Goal: Task Accomplishment & Management: Manage account settings

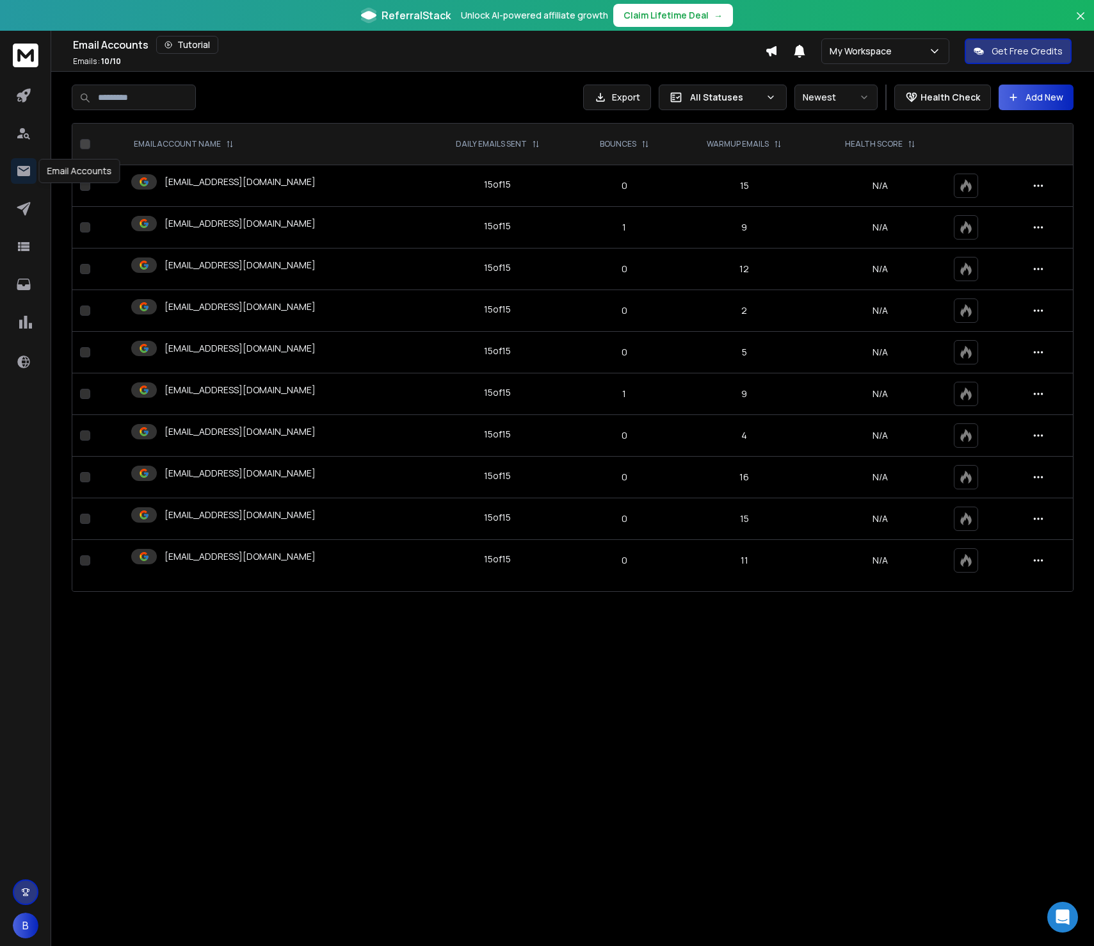
click at [32, 175] on link at bounding box center [24, 171] width 26 height 26
click at [29, 207] on icon at bounding box center [23, 208] width 15 height 15
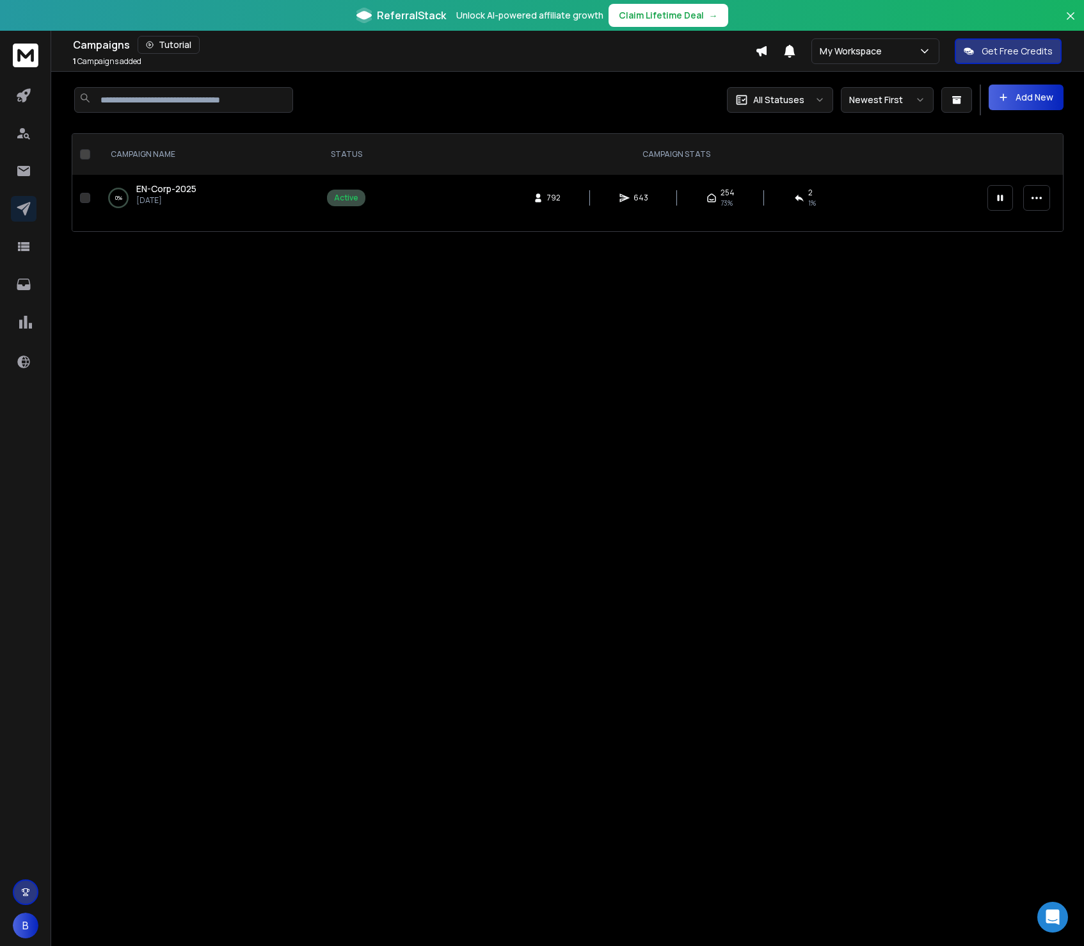
click at [197, 101] on input at bounding box center [183, 100] width 219 height 26
type input "******"
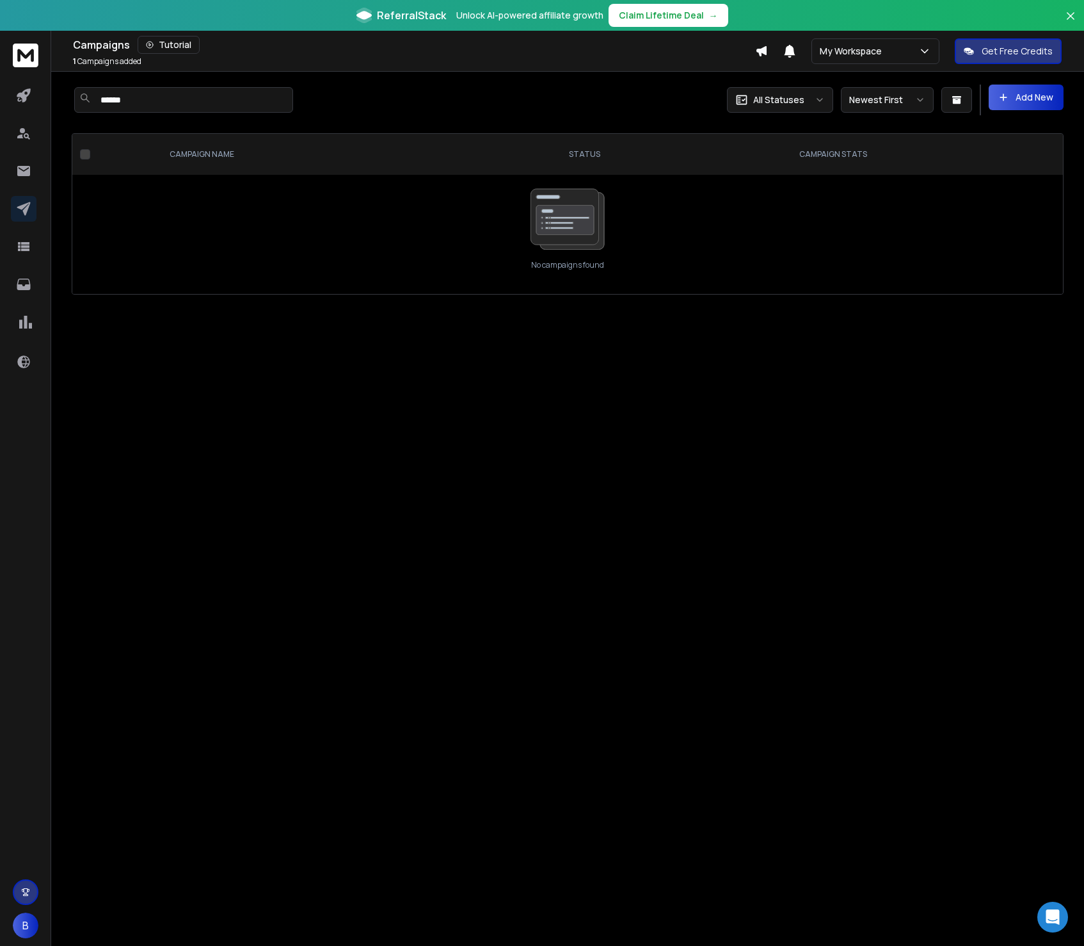
drag, startPoint x: 191, startPoint y: 104, endPoint x: 51, endPoint y: 90, distance: 140.2
click at [51, 90] on div "****** Campaigns 1 Campaigns Added All Statuses Newest First Add New CAMPAIGN N…" at bounding box center [567, 557] width 1033 height 971
click at [307, 65] on div "1 Campaigns added" at bounding box center [414, 61] width 682 height 10
click at [193, 97] on input at bounding box center [183, 100] width 219 height 26
type input "***"
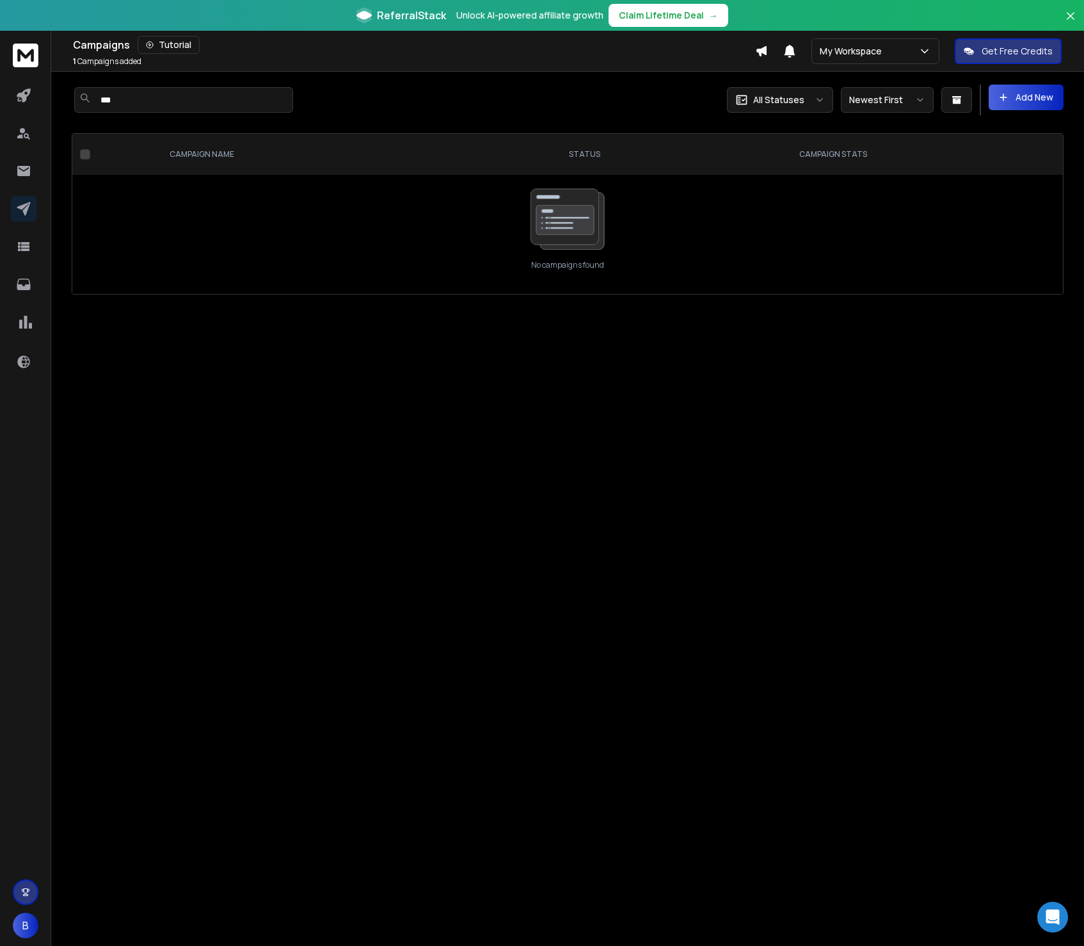
drag, startPoint x: 140, startPoint y: 104, endPoint x: 52, endPoint y: 85, distance: 90.4
click at [52, 85] on div "*** Campaigns 1 Campaigns Added All Statuses Newest First Add New CAMPAIGN NAME…" at bounding box center [567, 557] width 1033 height 971
click at [154, 147] on th at bounding box center [113, 154] width 82 height 41
click at [22, 211] on icon at bounding box center [23, 208] width 15 height 15
click at [26, 209] on icon at bounding box center [23, 208] width 13 height 13
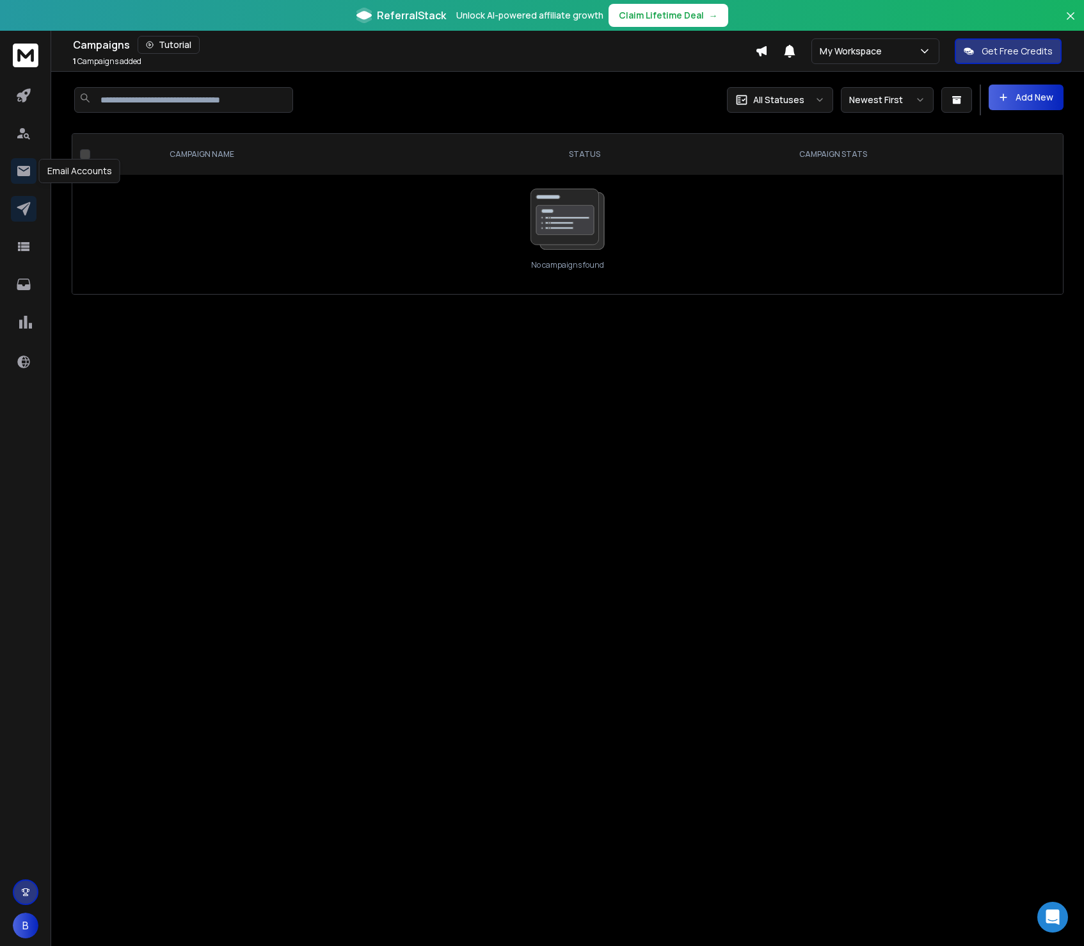
click at [23, 170] on icon at bounding box center [23, 170] width 15 height 15
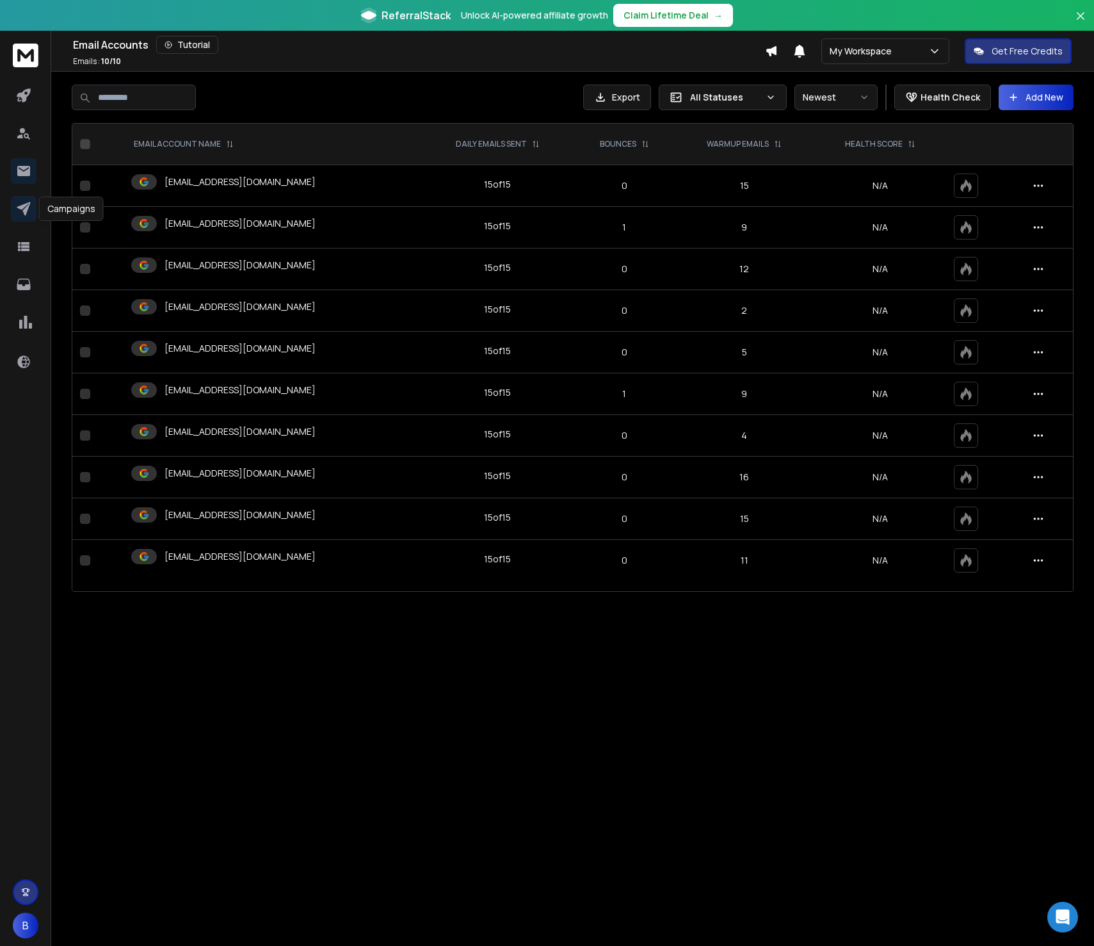
click at [25, 211] on icon at bounding box center [23, 208] width 13 height 13
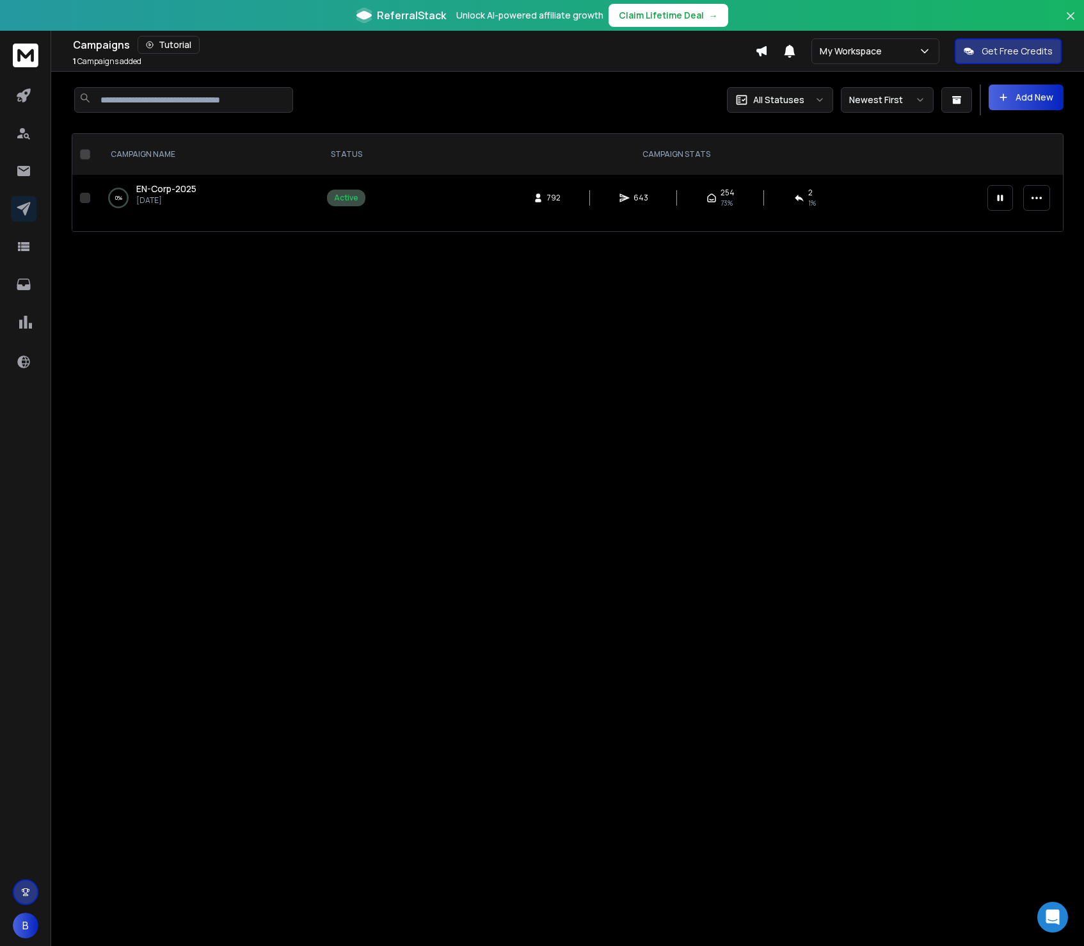
click at [155, 193] on span "EN-Corp-2025" at bounding box center [166, 188] width 60 height 12
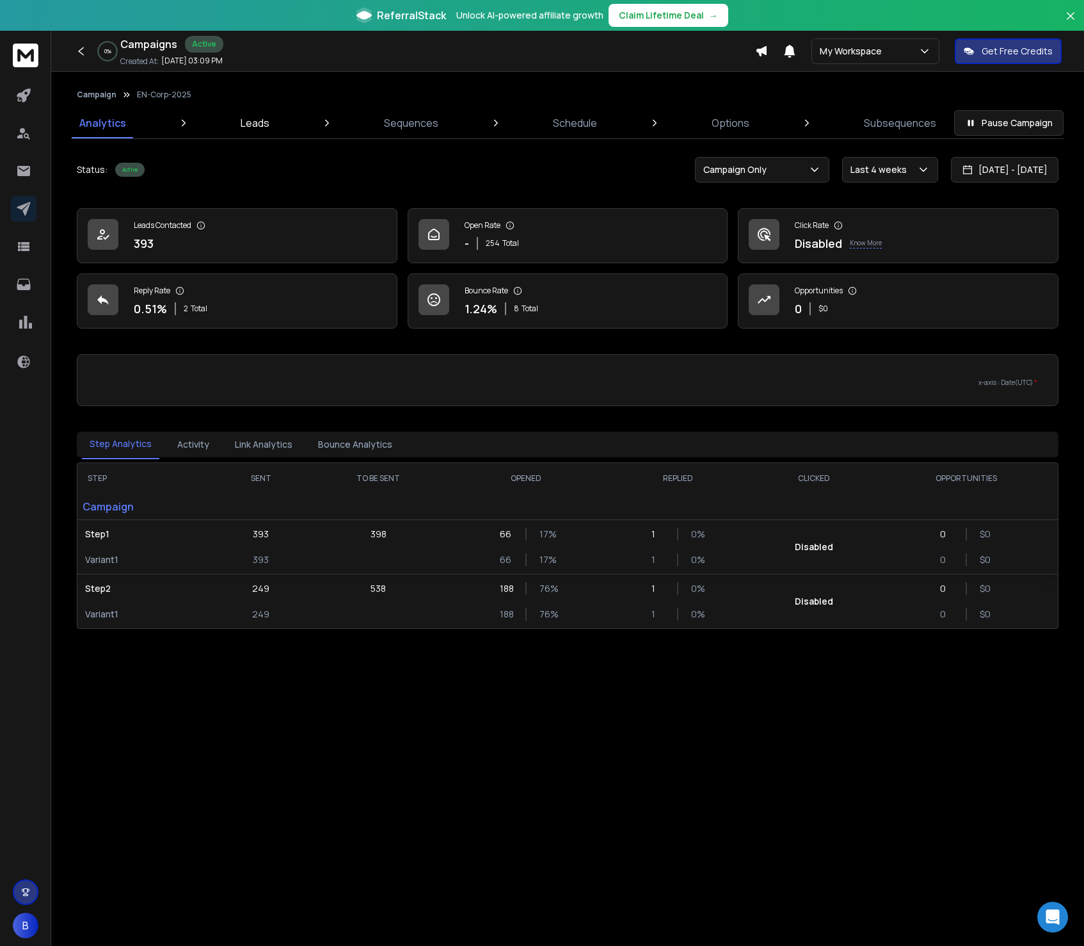
click at [258, 129] on p "Leads" at bounding box center [255, 122] width 29 height 15
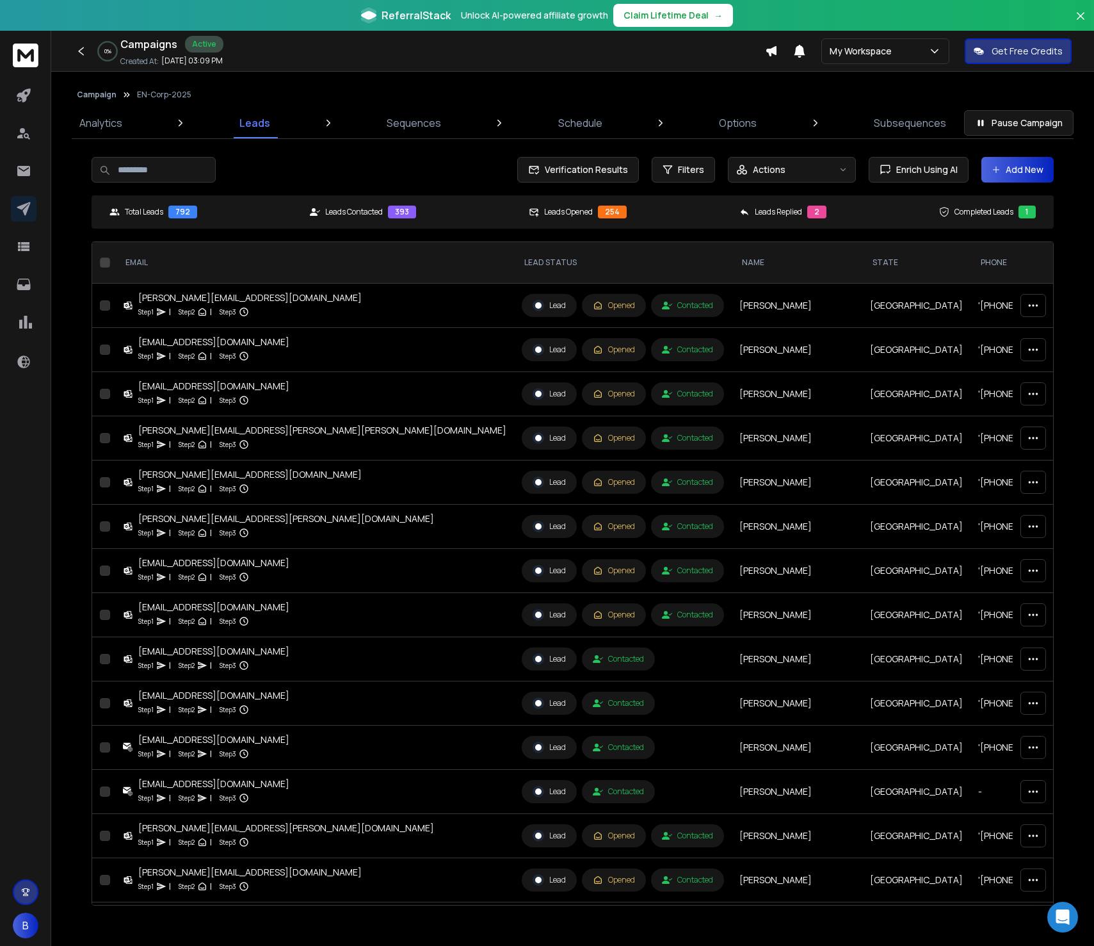
click at [184, 179] on input at bounding box center [154, 170] width 124 height 26
type input "******"
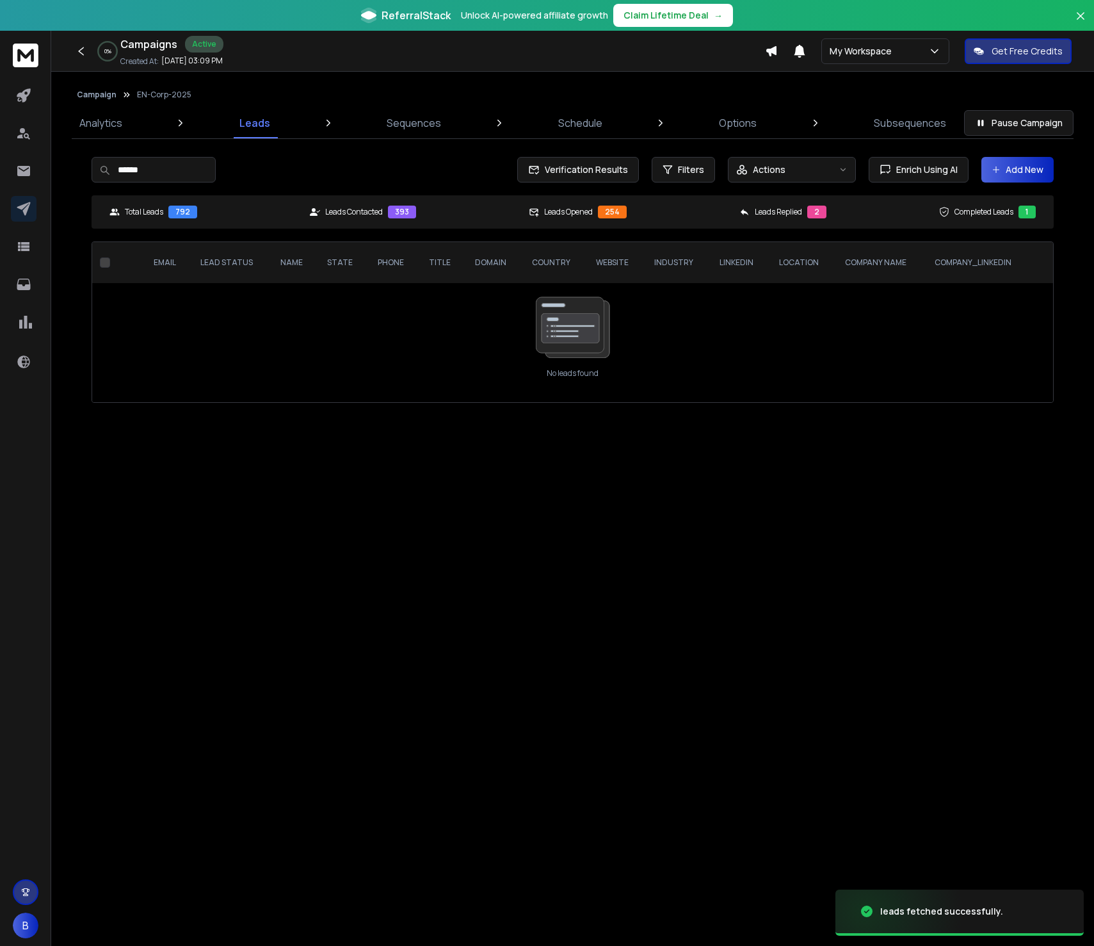
drag, startPoint x: 188, startPoint y: 169, endPoint x: 57, endPoint y: 165, distance: 131.3
click at [58, 165] on div "Campaign EN-Corp-2025 Analytics Leads Sequences Schedule Options Subsequences P…" at bounding box center [572, 240] width 1043 height 336
click at [407, 80] on div "Campaign EN-Corp-2025 Analytics Leads Sequences Schedule Options Subsequences P…" at bounding box center [572, 240] width 1043 height 336
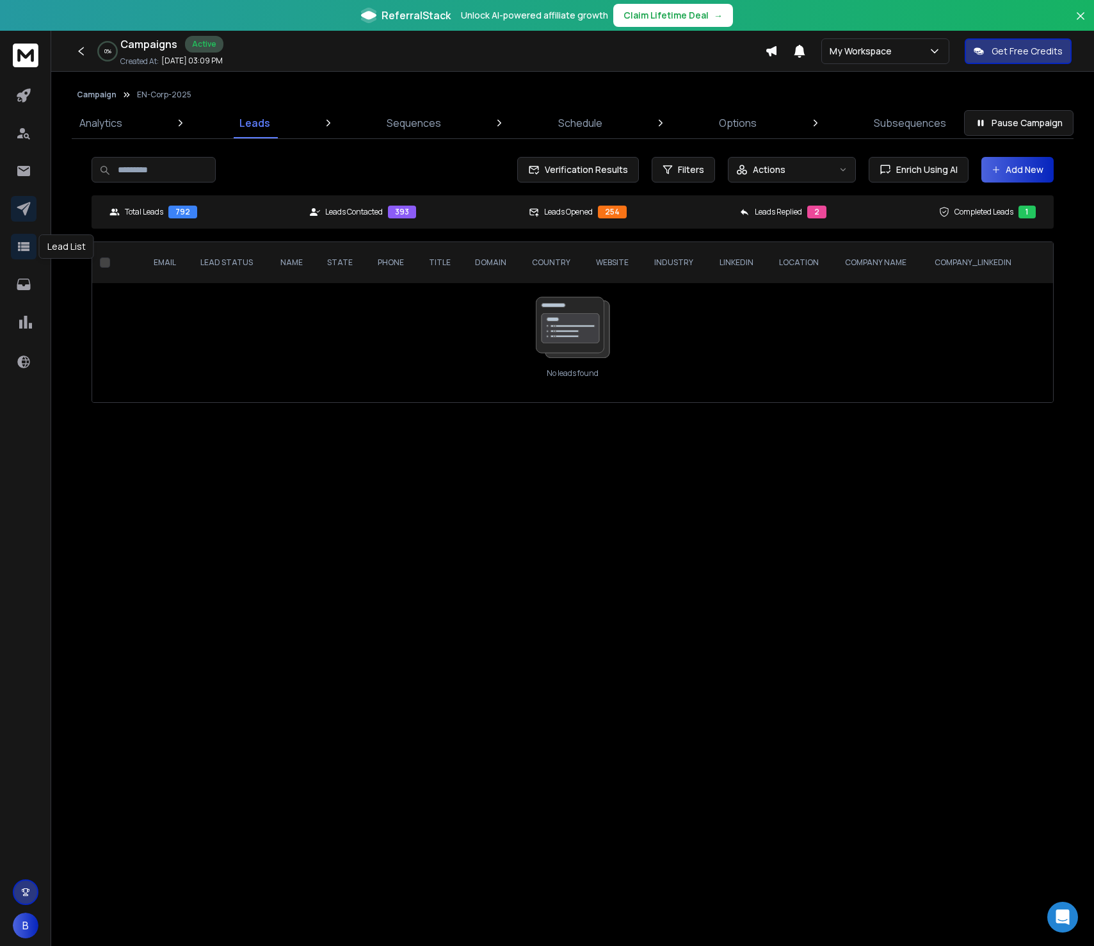
click at [13, 254] on link at bounding box center [24, 247] width 26 height 26
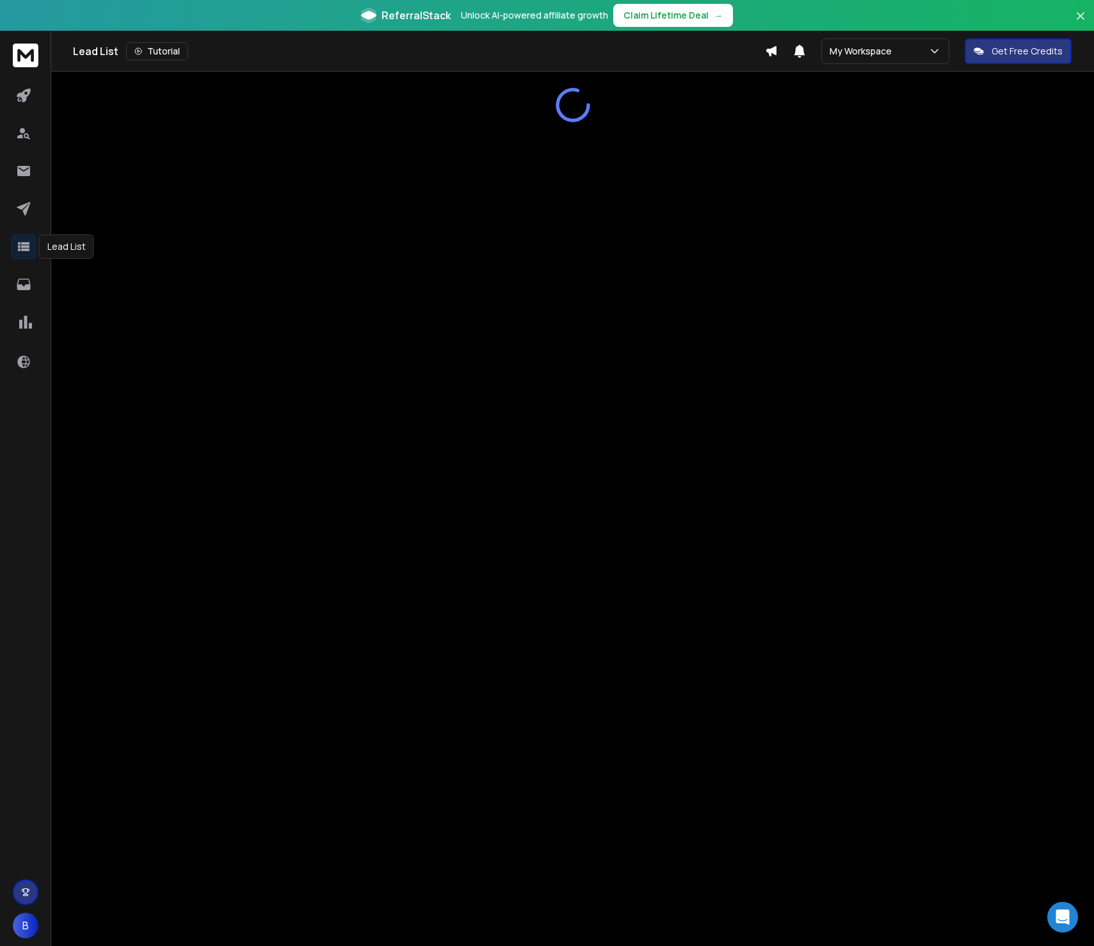
click at [19, 250] on icon at bounding box center [24, 246] width 12 height 9
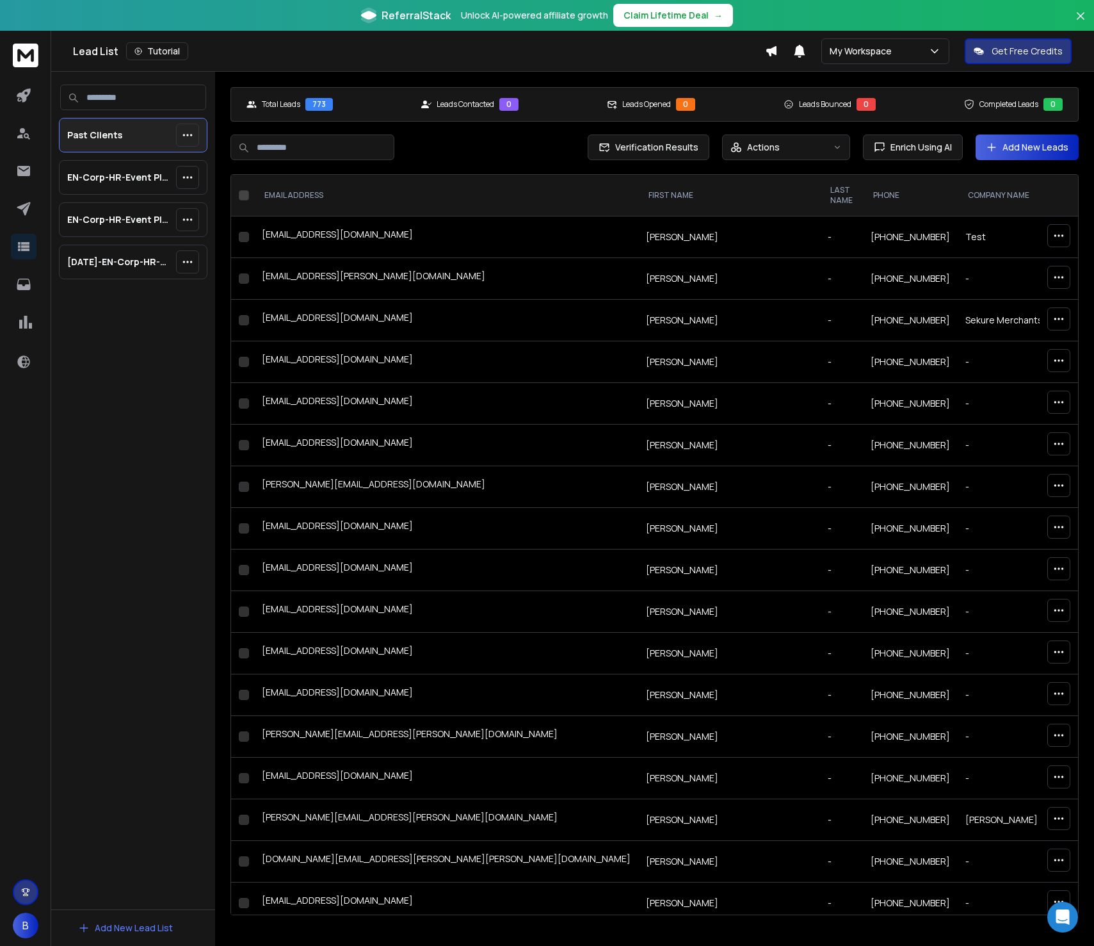
click at [181, 135] on button "button" at bounding box center [187, 135] width 23 height 23
click at [155, 168] on div "EN-Corp-HR-Event Planner-Exec Assistant-50-2000_Oct 10 2025" at bounding box center [133, 177] width 149 height 35
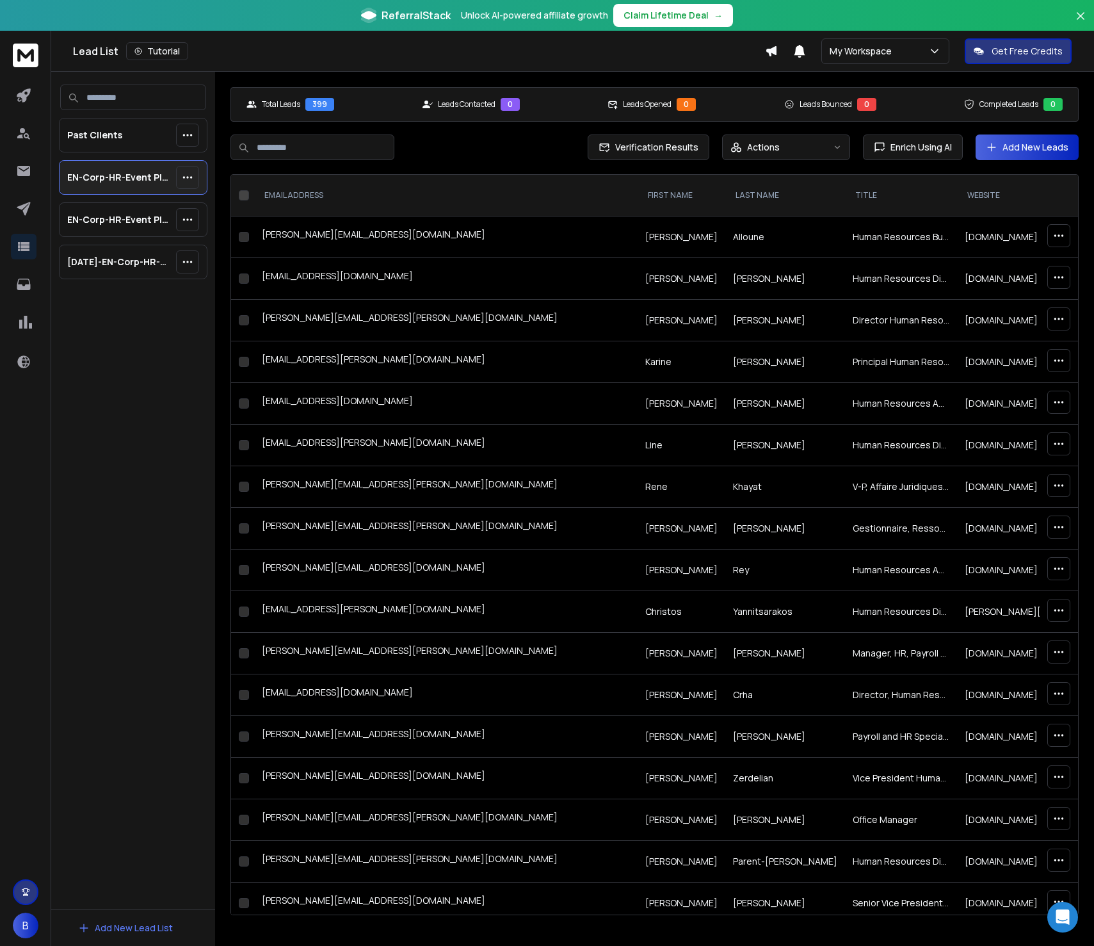
click at [112, 220] on p "EN-Corp-HR-Event Planner-Exec Assistant-50-2000_Oct 9 2025" at bounding box center [119, 219] width 104 height 13
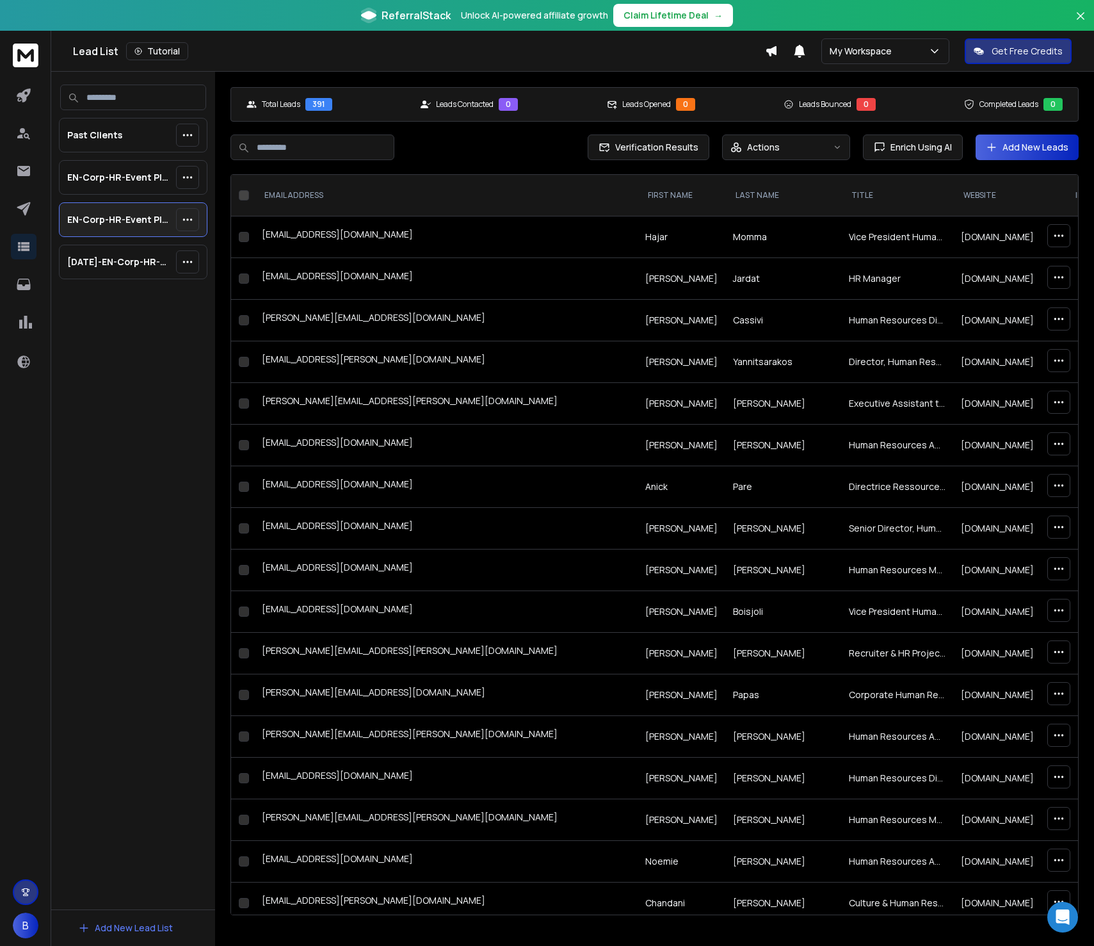
click at [125, 255] on p "[DATE]-EN-Corp-HR-Event Planner-Exec Assistant-50-2000" at bounding box center [119, 261] width 104 height 13
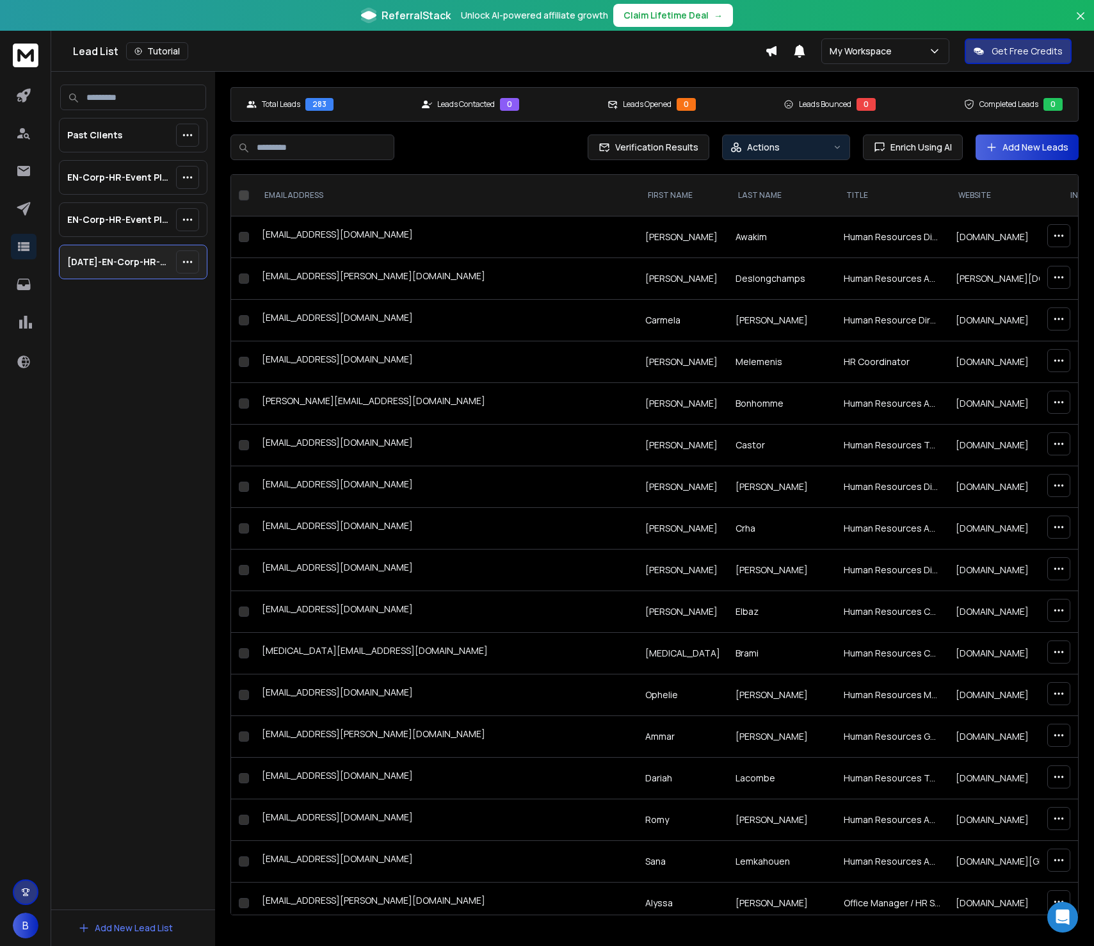
click at [776, 145] on p "Actions" at bounding box center [763, 147] width 33 height 13
click at [792, 144] on div "Actions" at bounding box center [778, 147] width 97 height 13
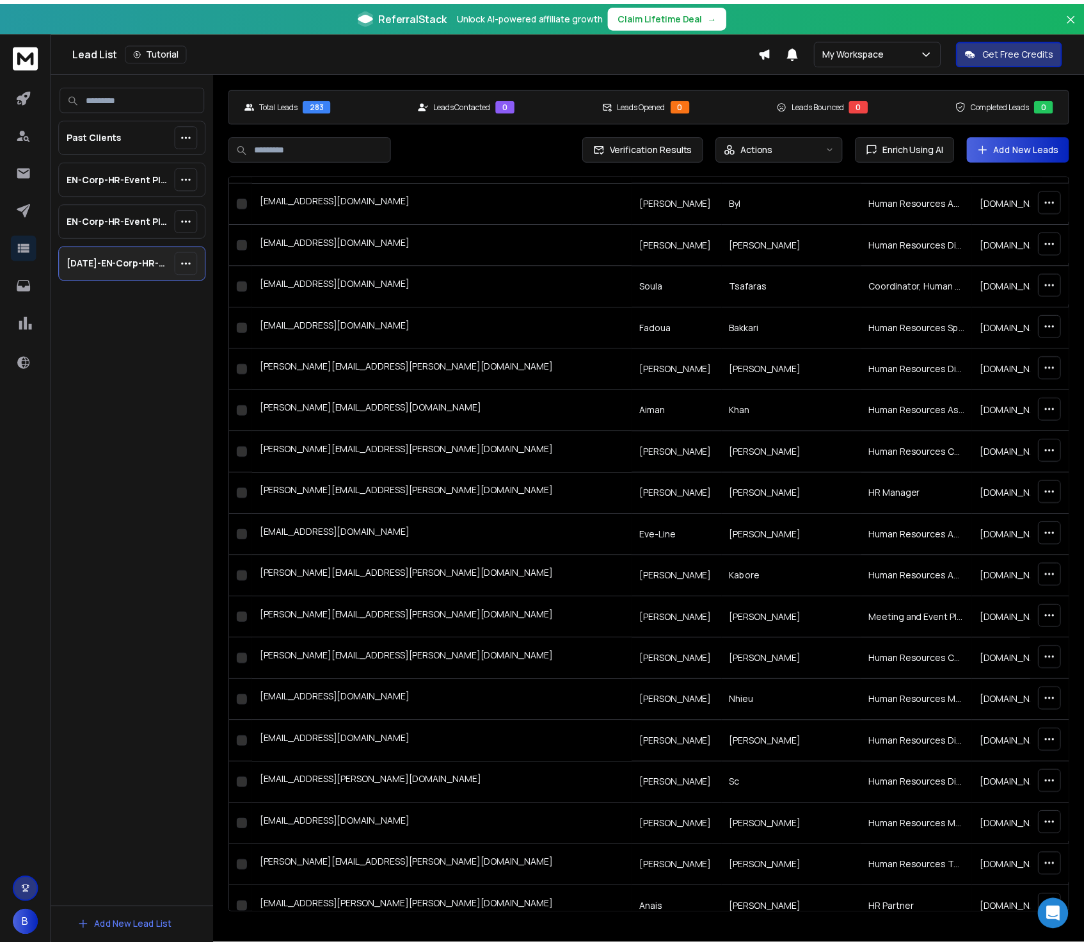
scroll to position [1999, 0]
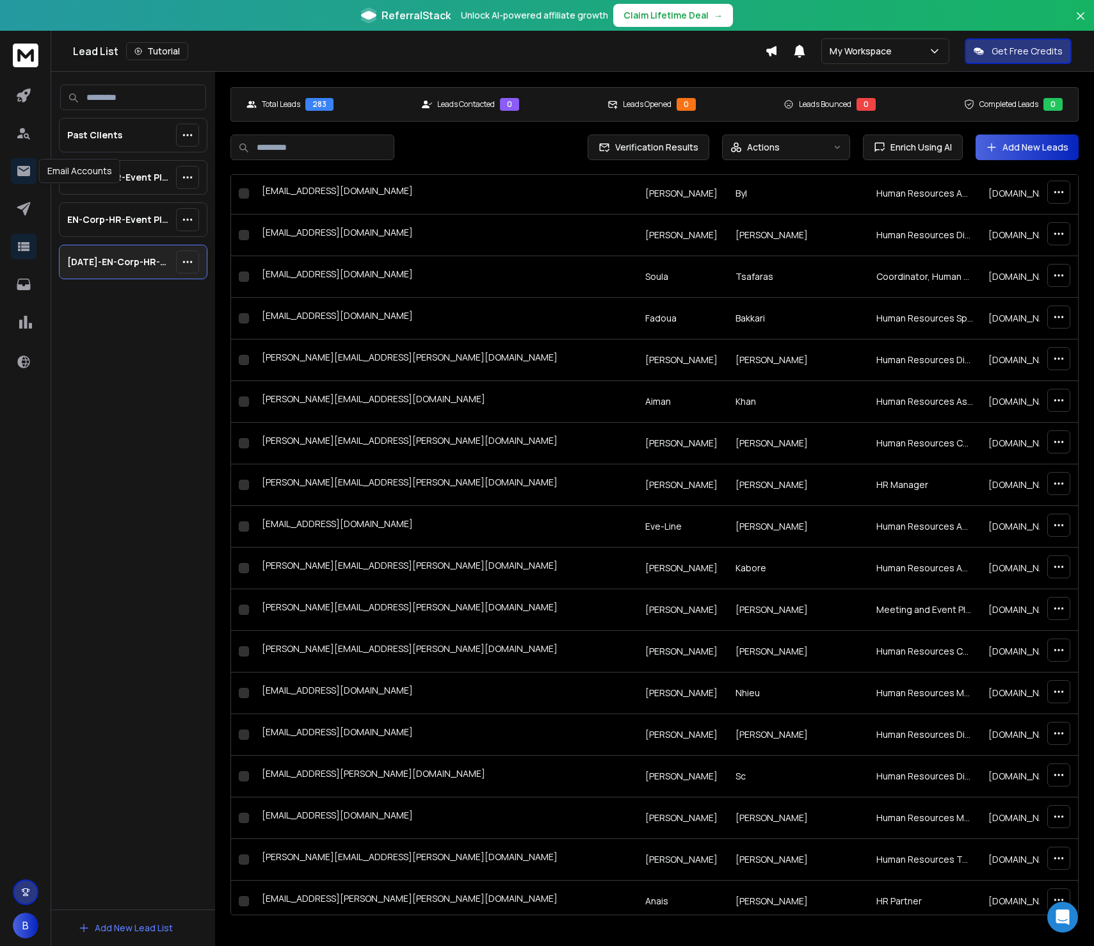
click at [20, 165] on icon at bounding box center [23, 170] width 15 height 15
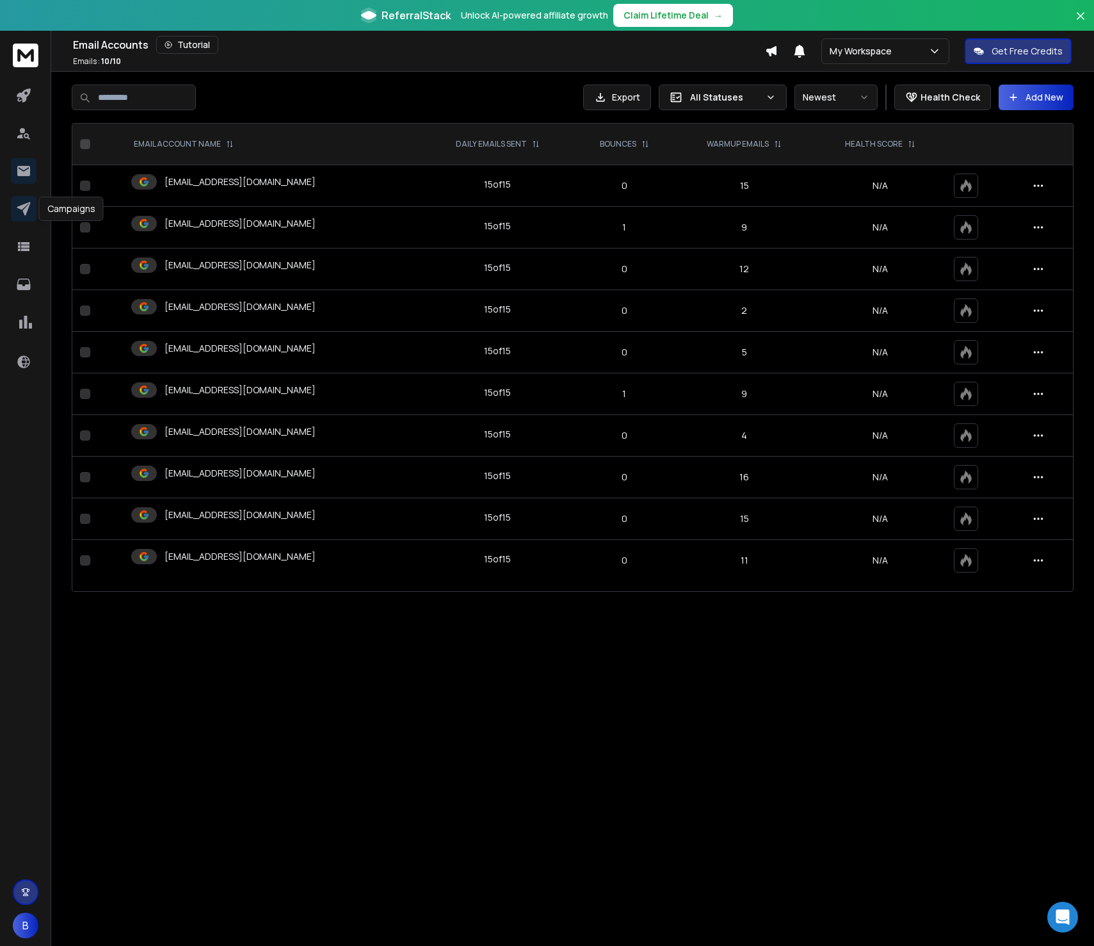
click at [15, 210] on link at bounding box center [24, 209] width 26 height 26
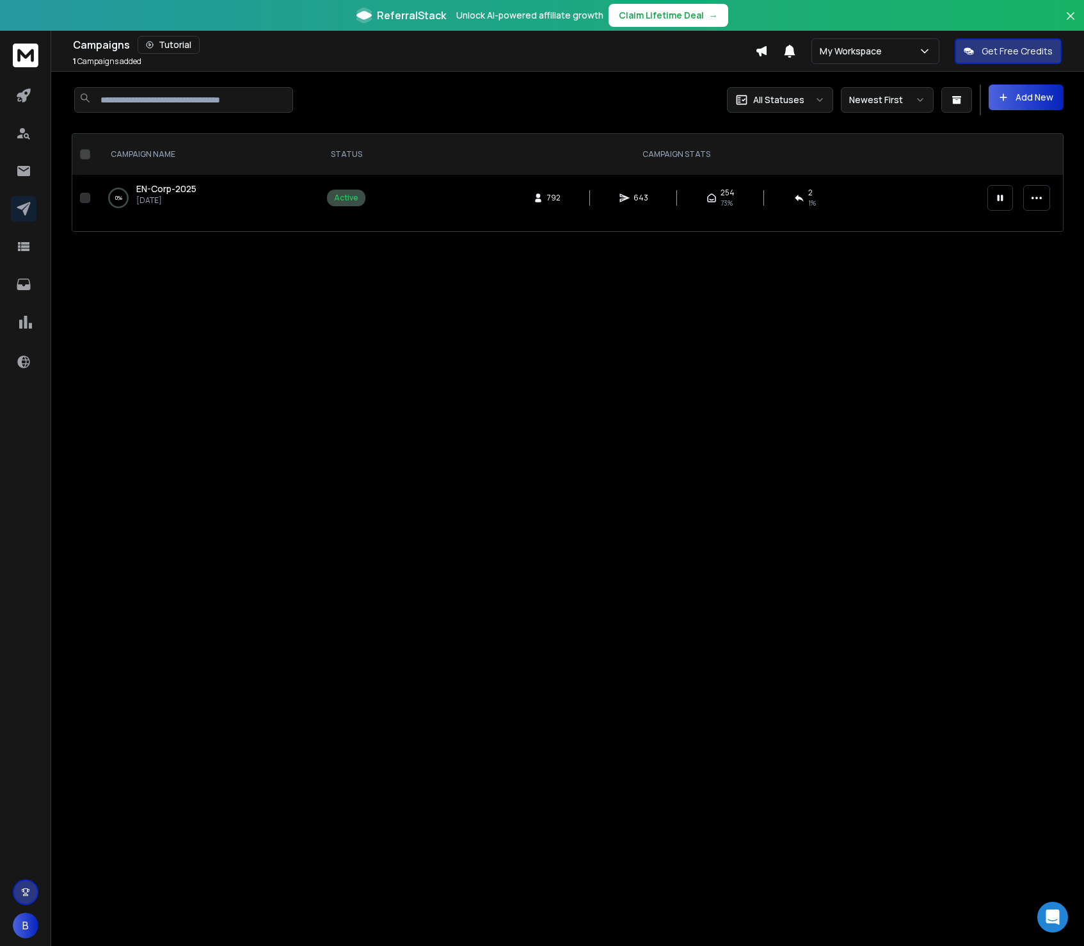
click at [442, 186] on td "792 643 254 73 % 2 1 %" at bounding box center [676, 198] width 607 height 46
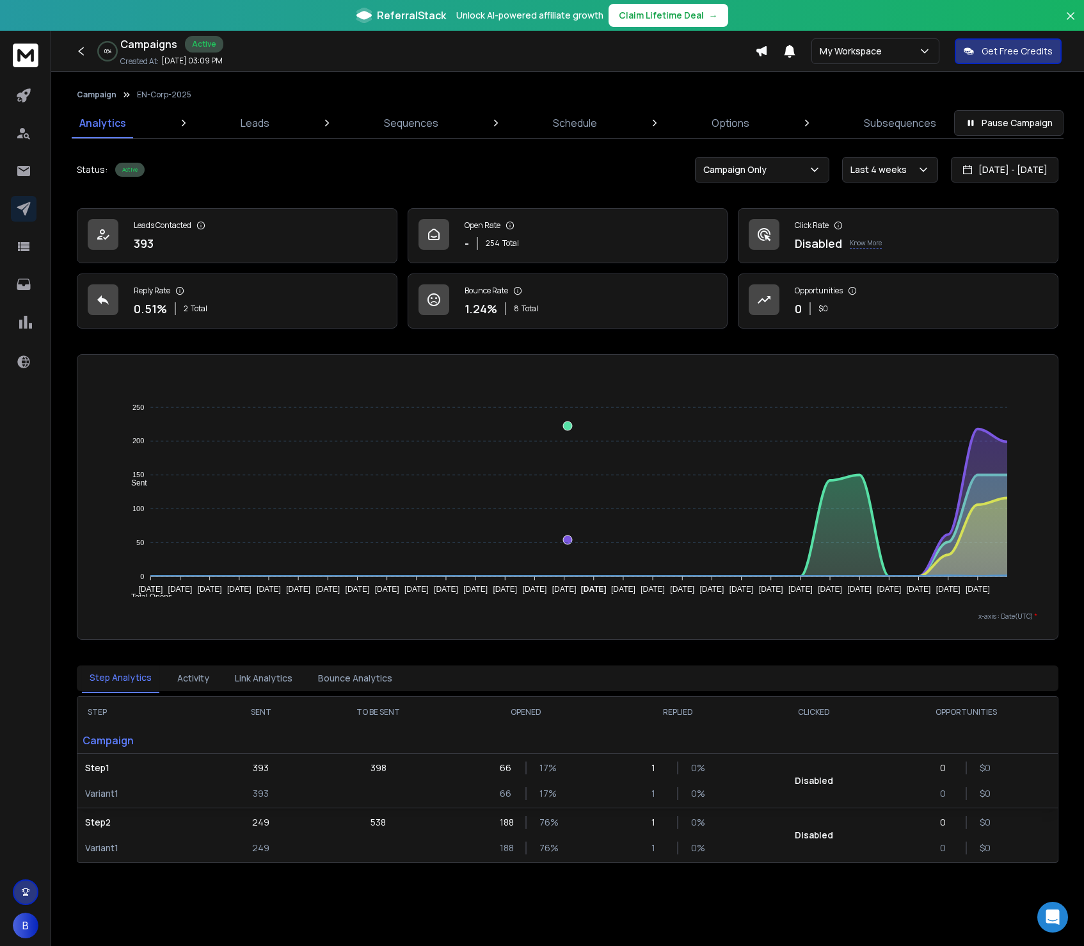
click at [374, 680] on button "Bounce Analytics" at bounding box center [355, 678] width 90 height 28
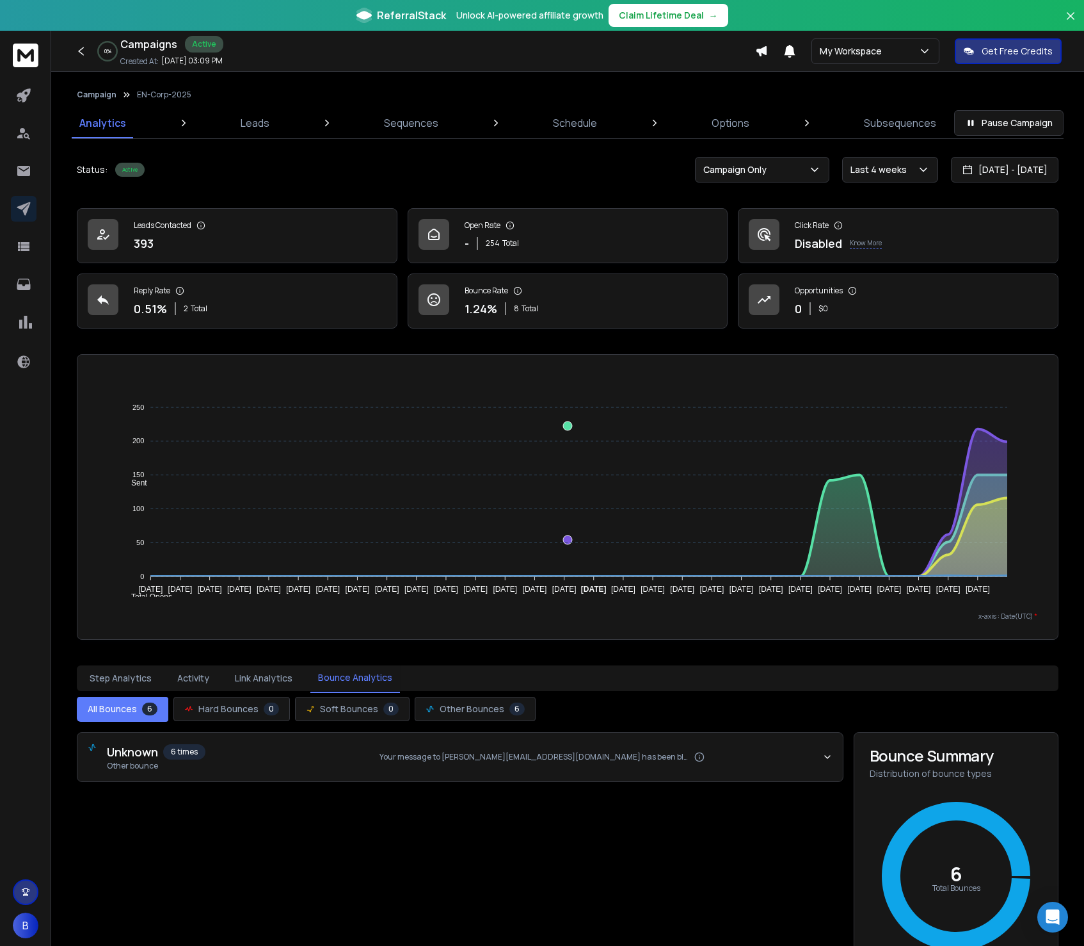
click at [480, 716] on button "Other Bounces 6" at bounding box center [475, 708] width 121 height 24
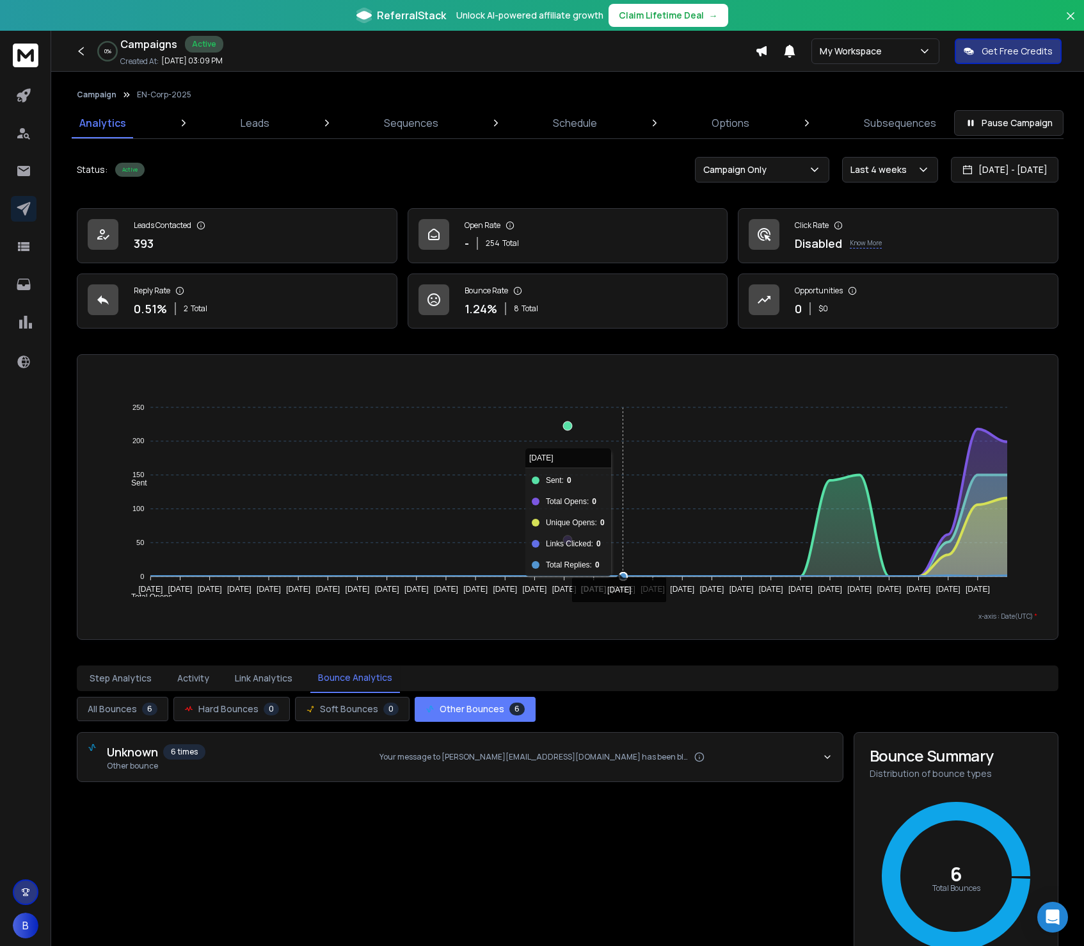
scroll to position [170, 0]
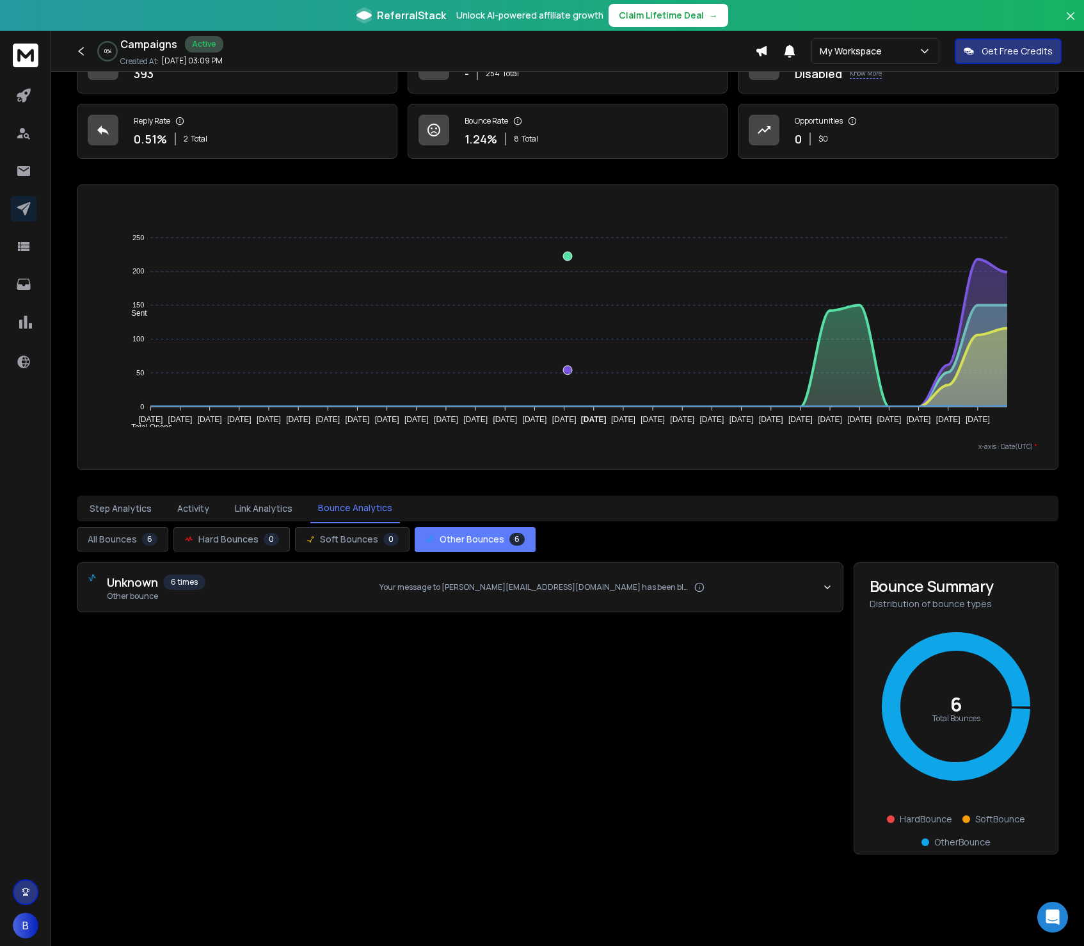
click at [837, 593] on button "Unknown 6 times Other bounce Your message to [PERSON_NAME][EMAIL_ADDRESS][DOMAI…" at bounding box center [460, 587] width 766 height 49
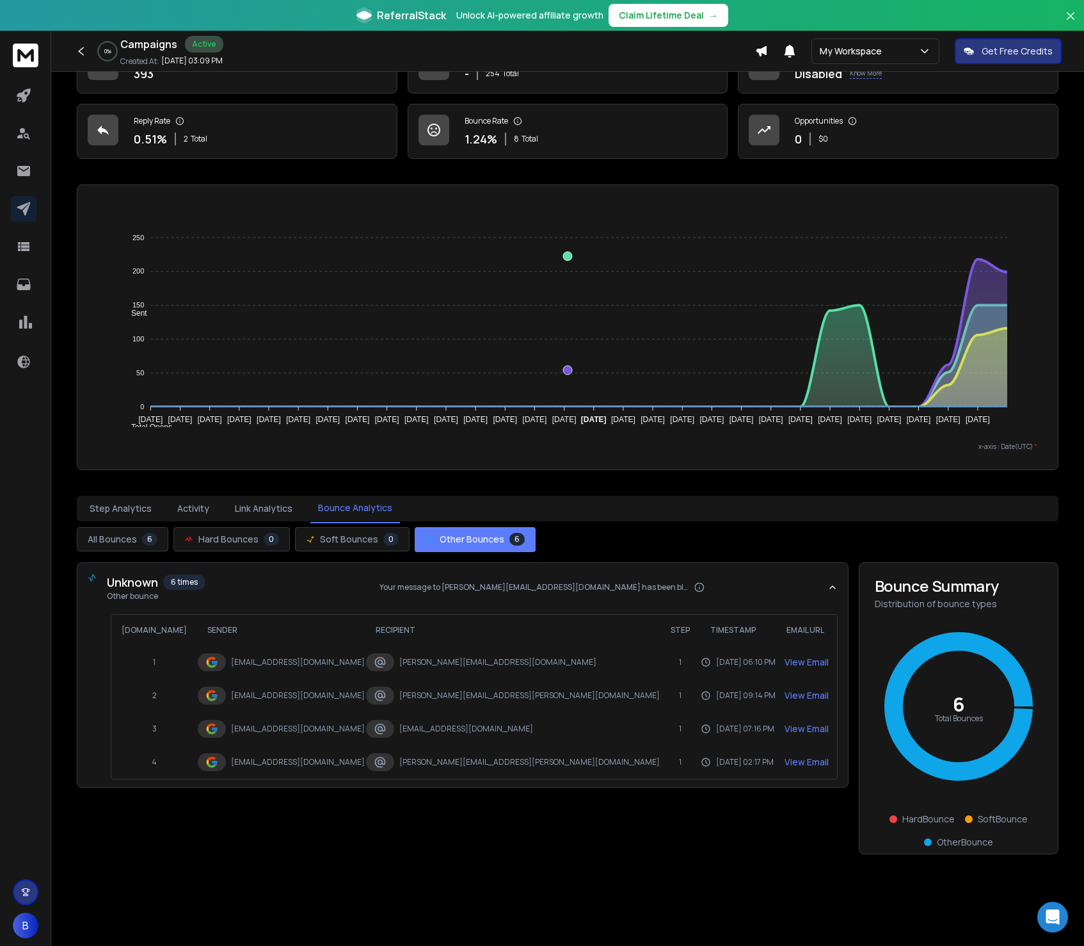
click at [774, 581] on div "Unknown 6 times Other bounce" at bounding box center [458, 587] width 740 height 28
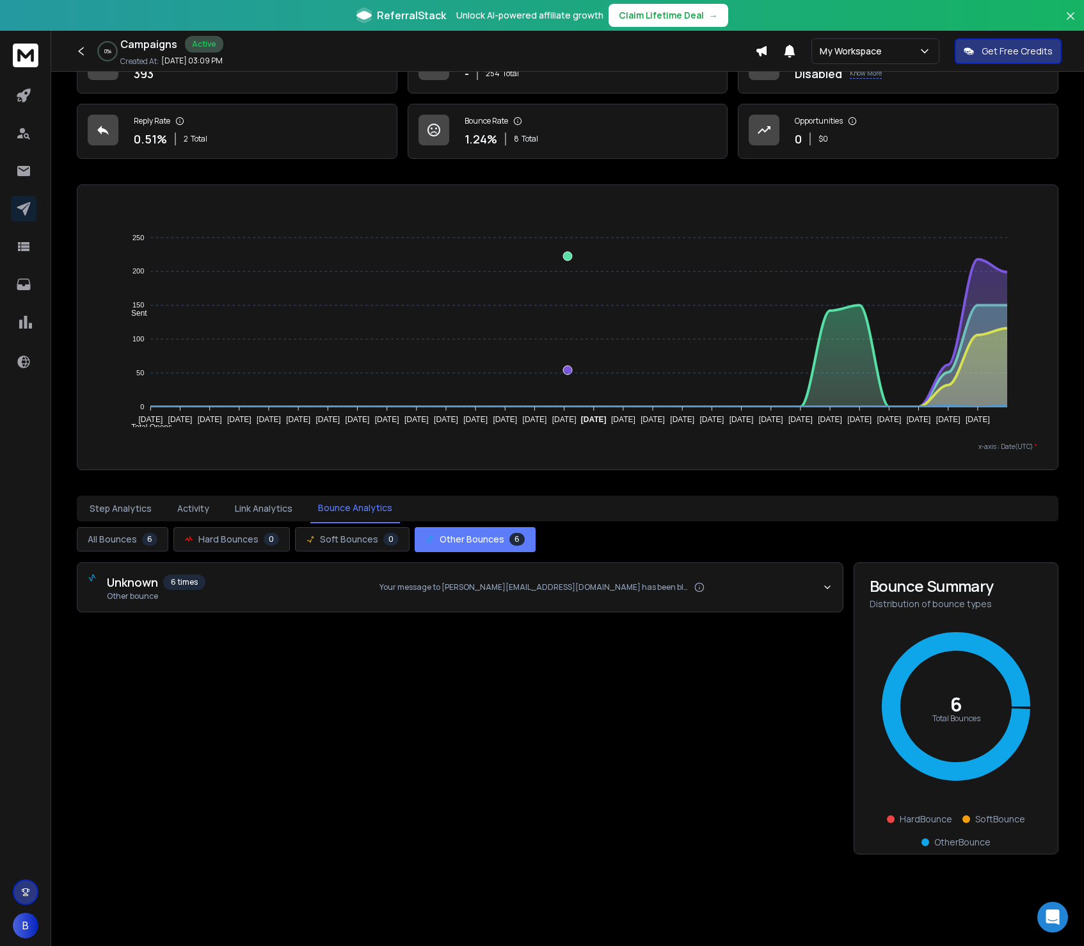
click at [774, 582] on div "Unknown 6 times Other bounce" at bounding box center [455, 587] width 735 height 28
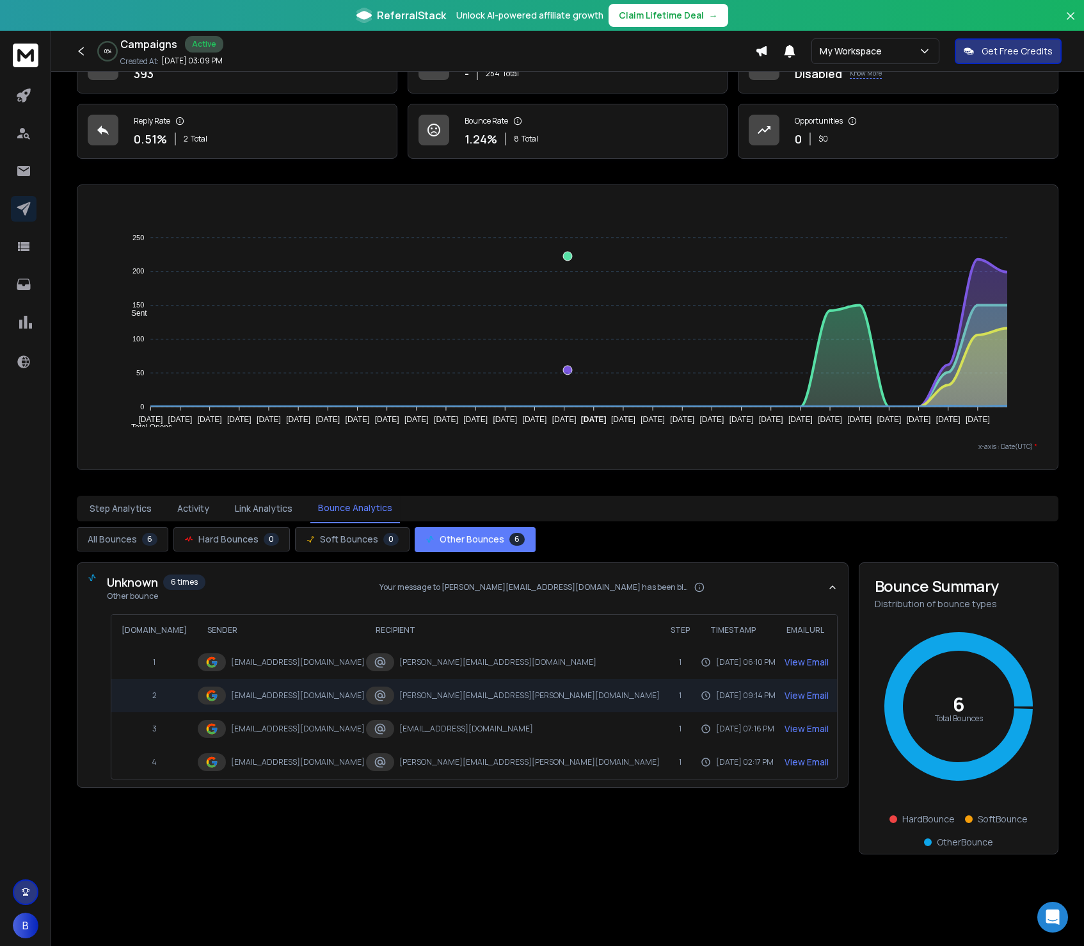
scroll to position [175, 0]
